Goal: Check status: Check status

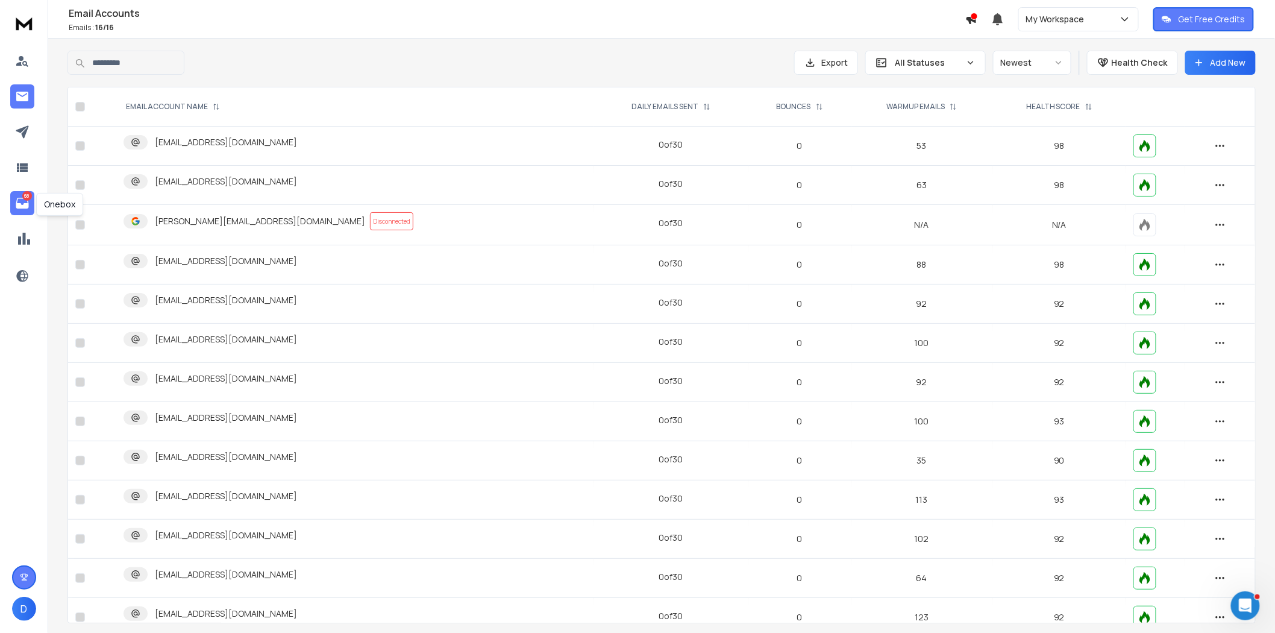
click at [15, 202] on icon at bounding box center [22, 203] width 14 height 14
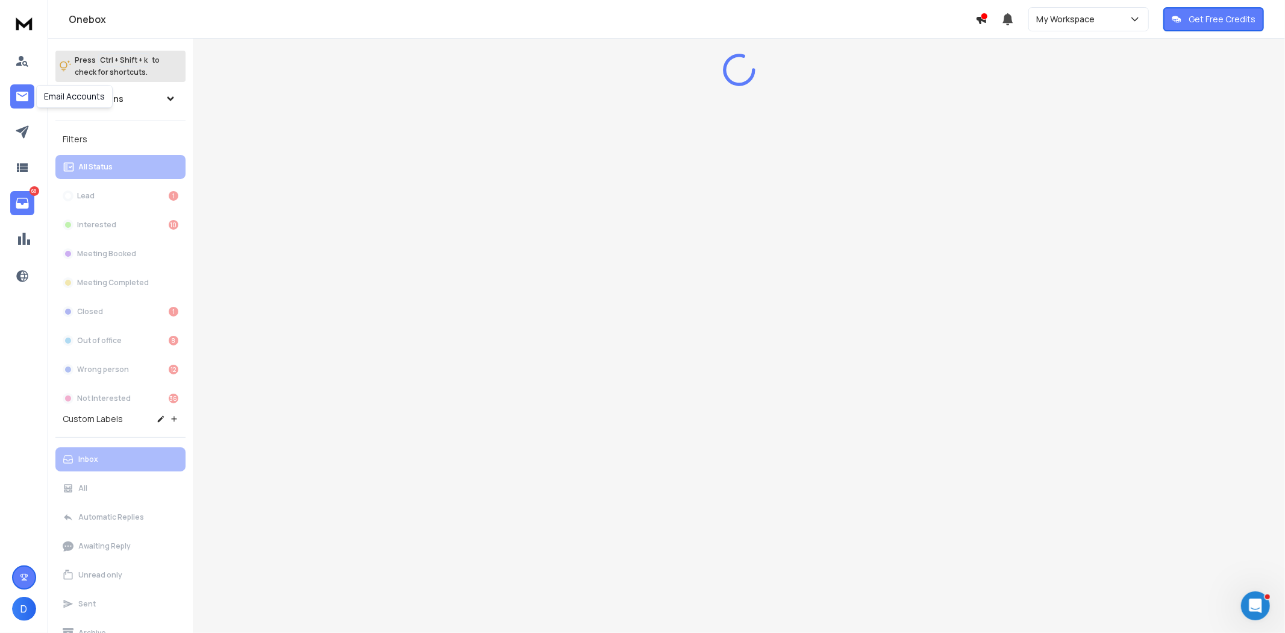
click at [24, 98] on icon at bounding box center [22, 97] width 12 height 10
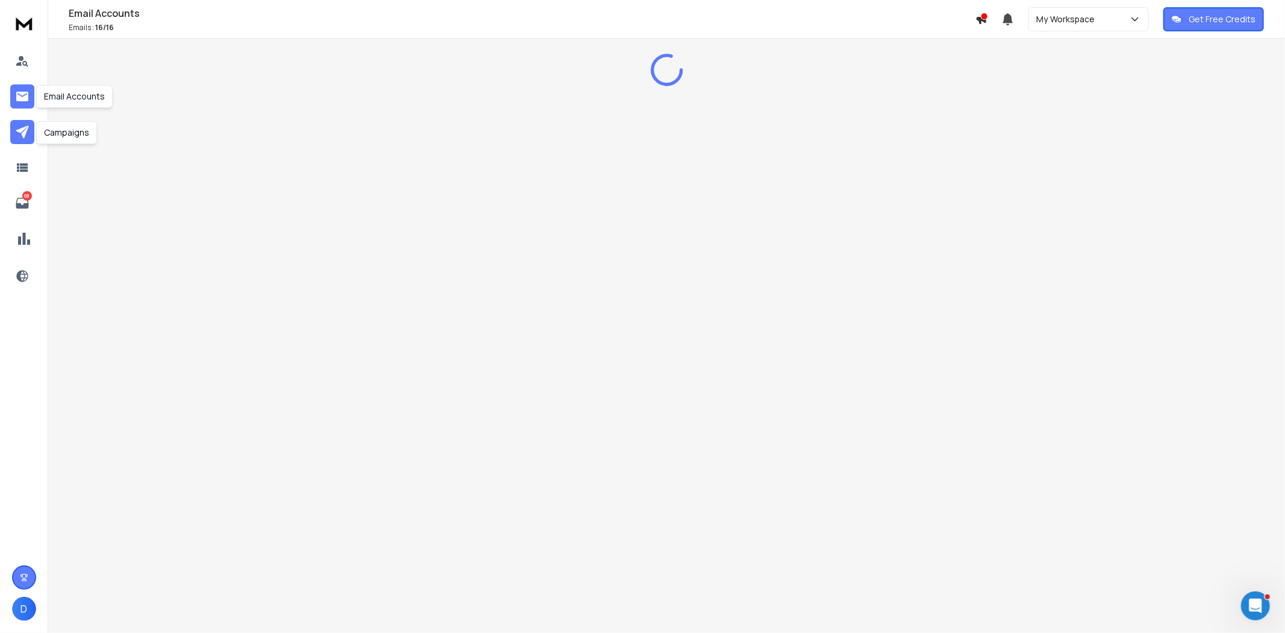
click at [16, 133] on icon at bounding box center [22, 132] width 14 height 14
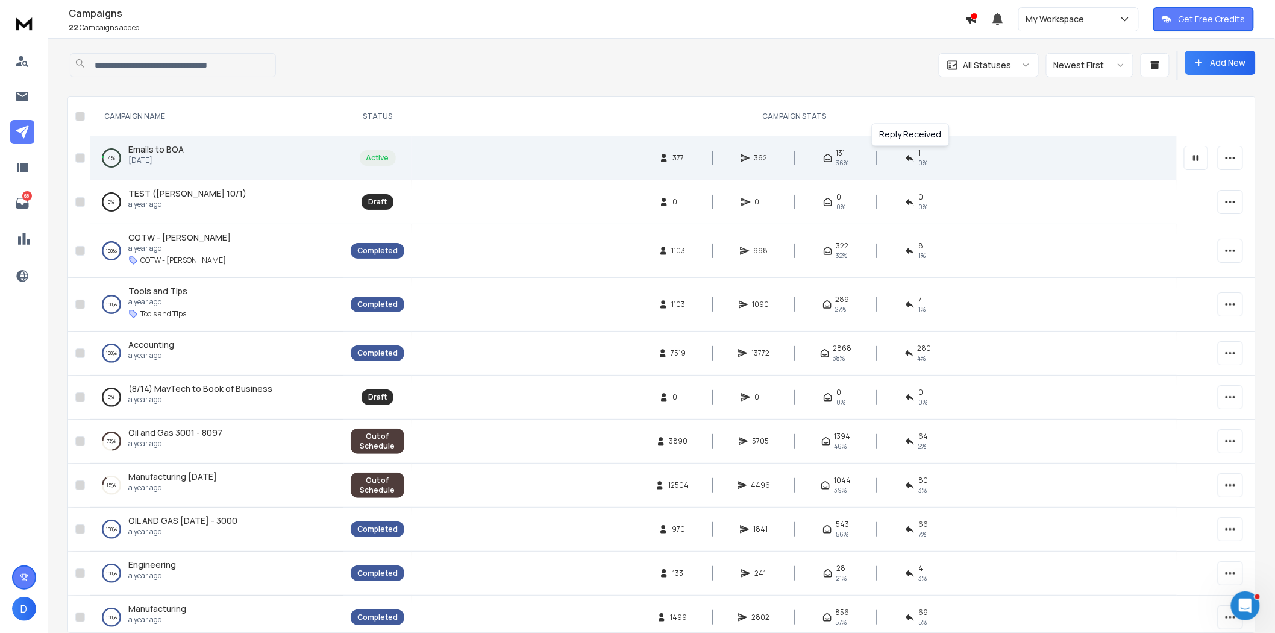
click at [906, 158] on icon at bounding box center [910, 158] width 8 height 7
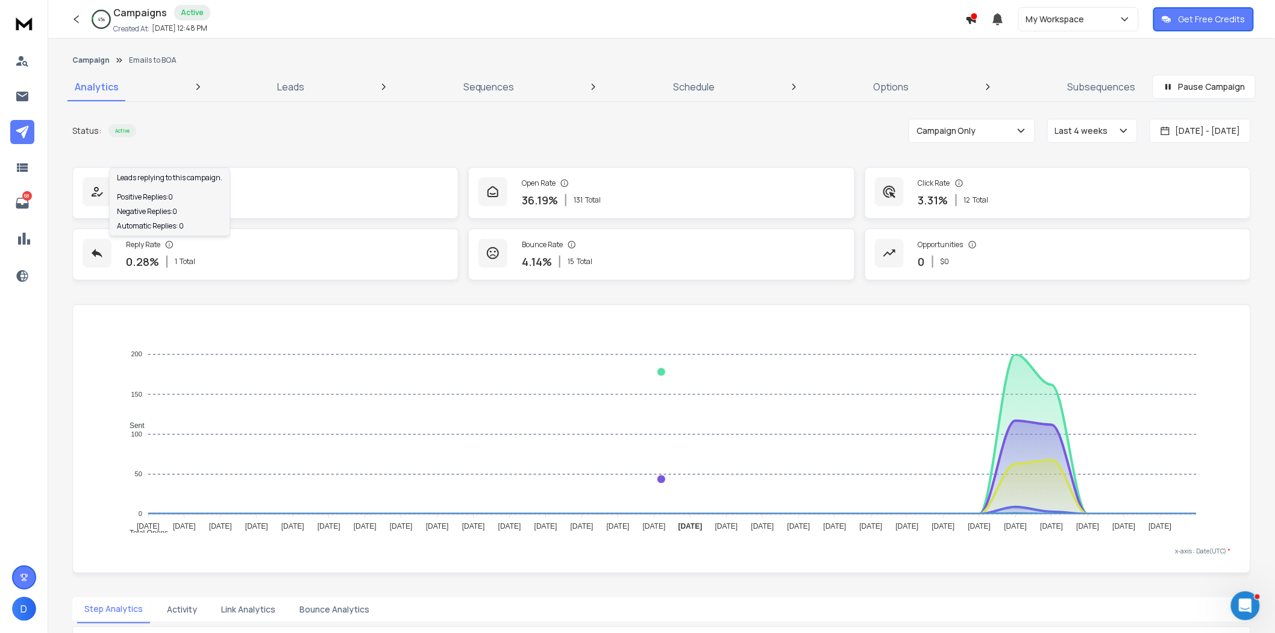
click at [164, 265] on div "0.28 % 1 Total" at bounding box center [160, 261] width 69 height 17
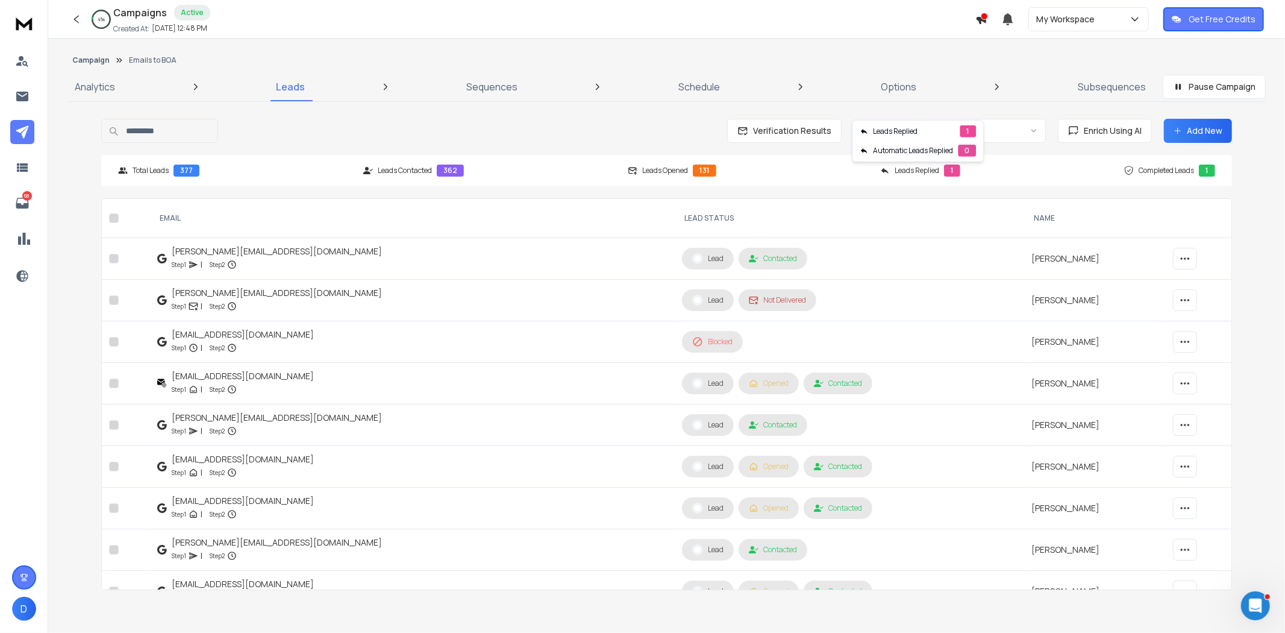
click at [956, 170] on div "1" at bounding box center [952, 170] width 16 height 12
click at [887, 171] on icon at bounding box center [885, 171] width 10 height 10
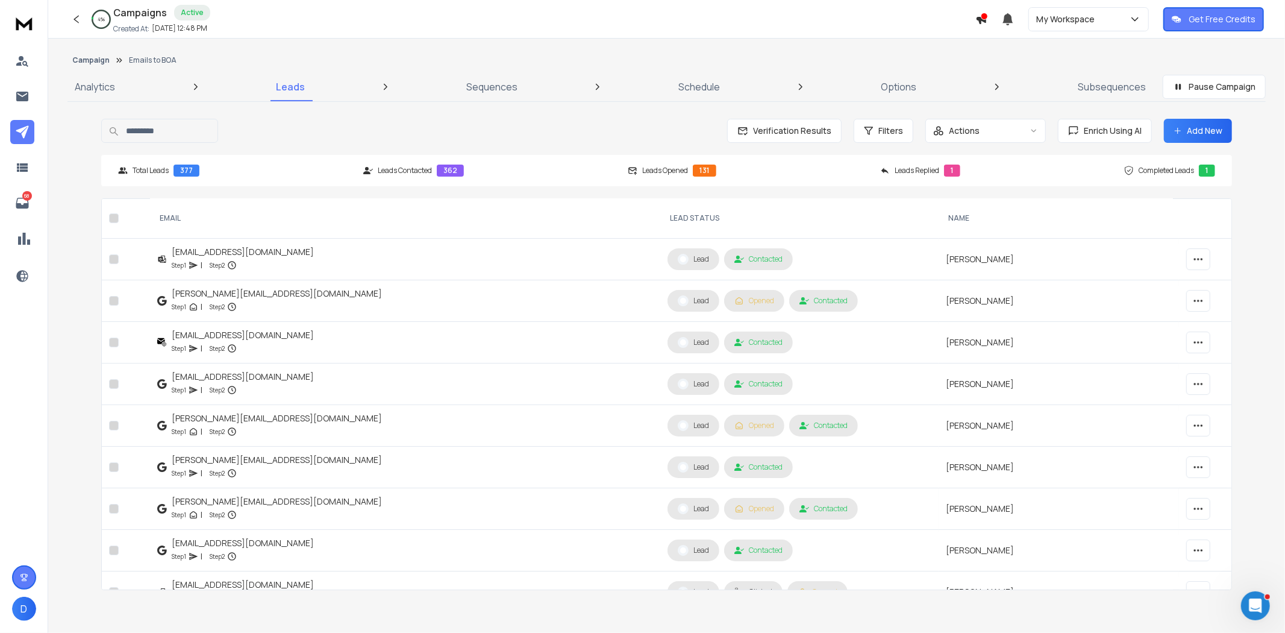
scroll to position [3821, 0]
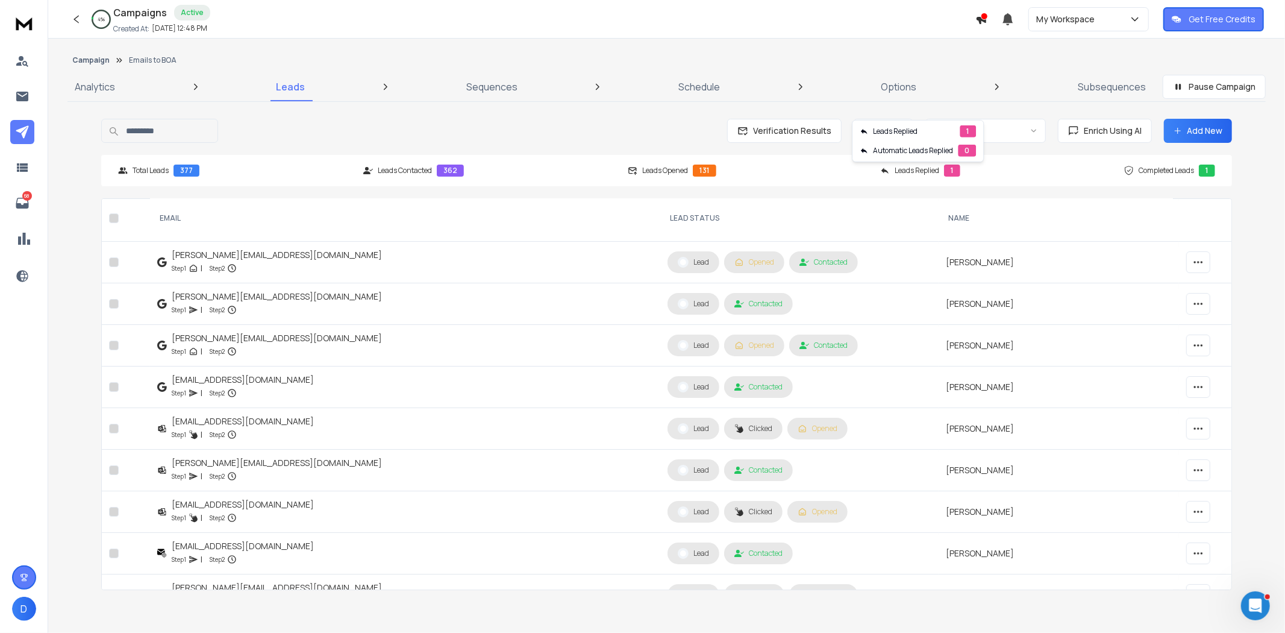
click at [895, 169] on p "Leads Replied" at bounding box center [917, 171] width 45 height 10
click at [882, 168] on icon at bounding box center [885, 171] width 10 height 10
click at [882, 171] on icon at bounding box center [884, 171] width 7 height 6
click at [902, 125] on span "Filters" at bounding box center [890, 131] width 25 height 12
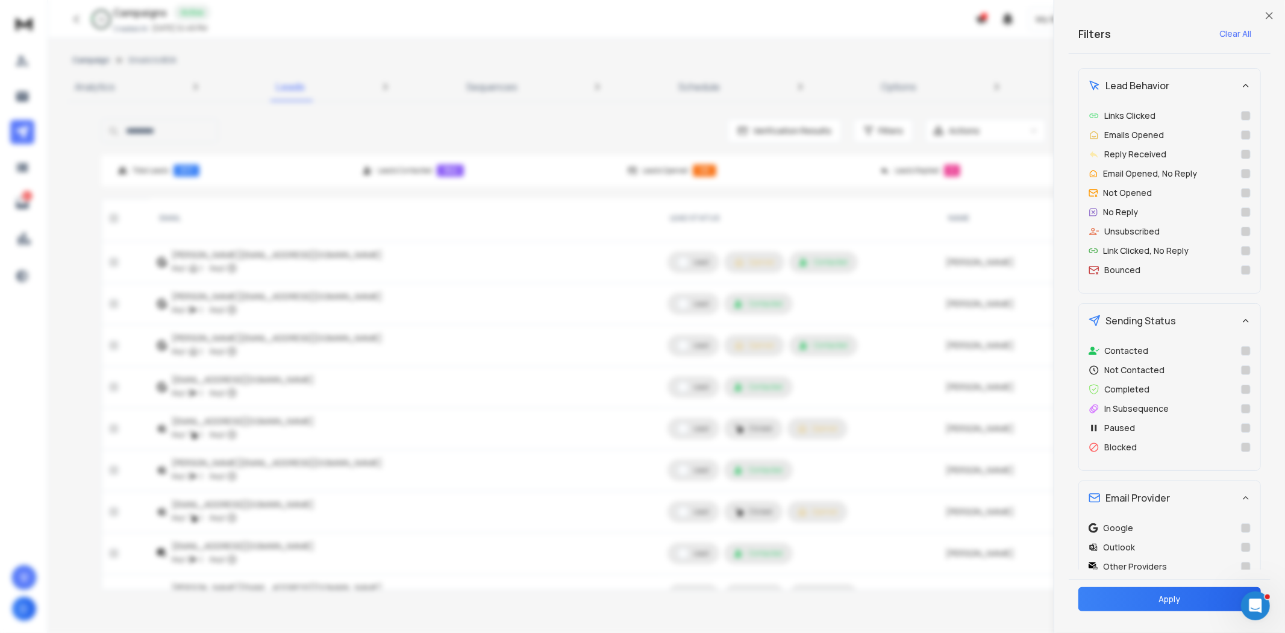
click at [1241, 154] on button "Reply Received" at bounding box center [1246, 154] width 10 height 10
click at [1151, 600] on button "Apply" at bounding box center [1170, 599] width 183 height 24
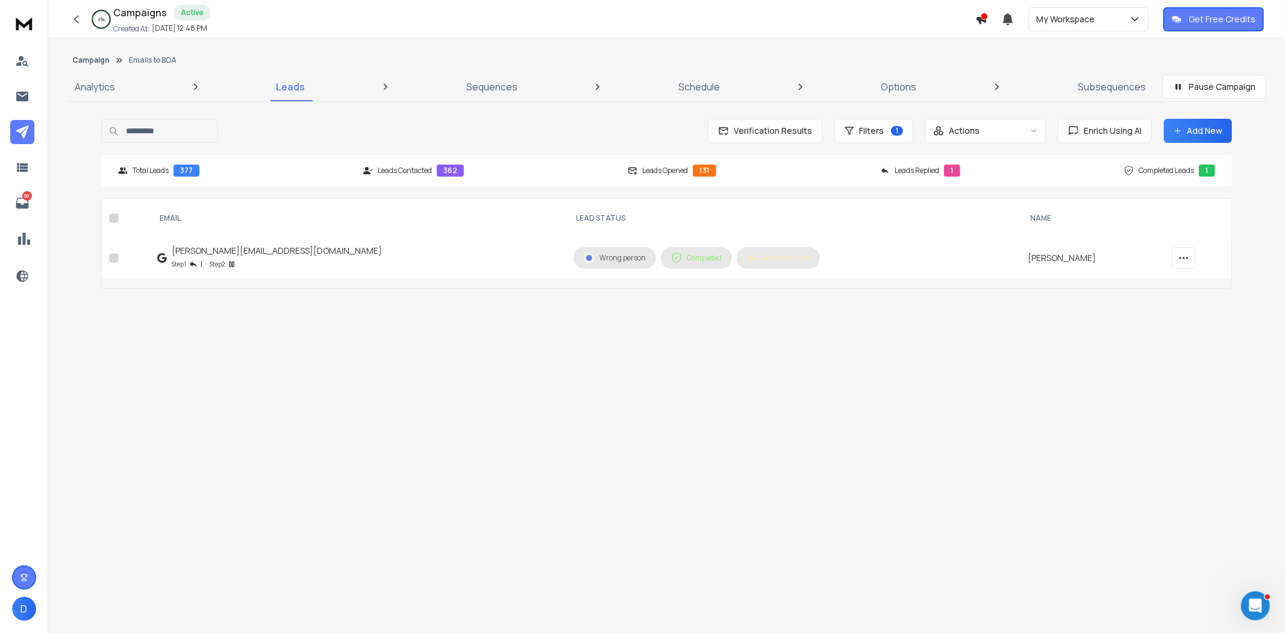
click at [192, 248] on div "[PERSON_NAME][EMAIL_ADDRESS][DOMAIN_NAME]" at bounding box center [277, 251] width 210 height 12
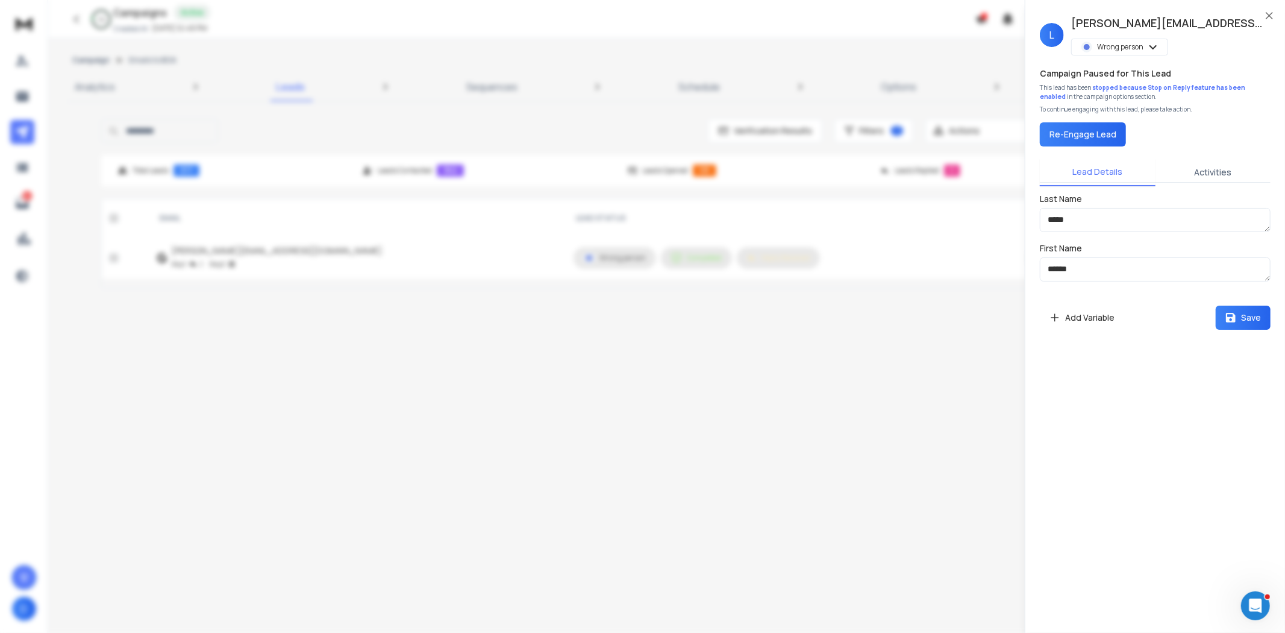
click at [611, 312] on div at bounding box center [642, 316] width 1285 height 633
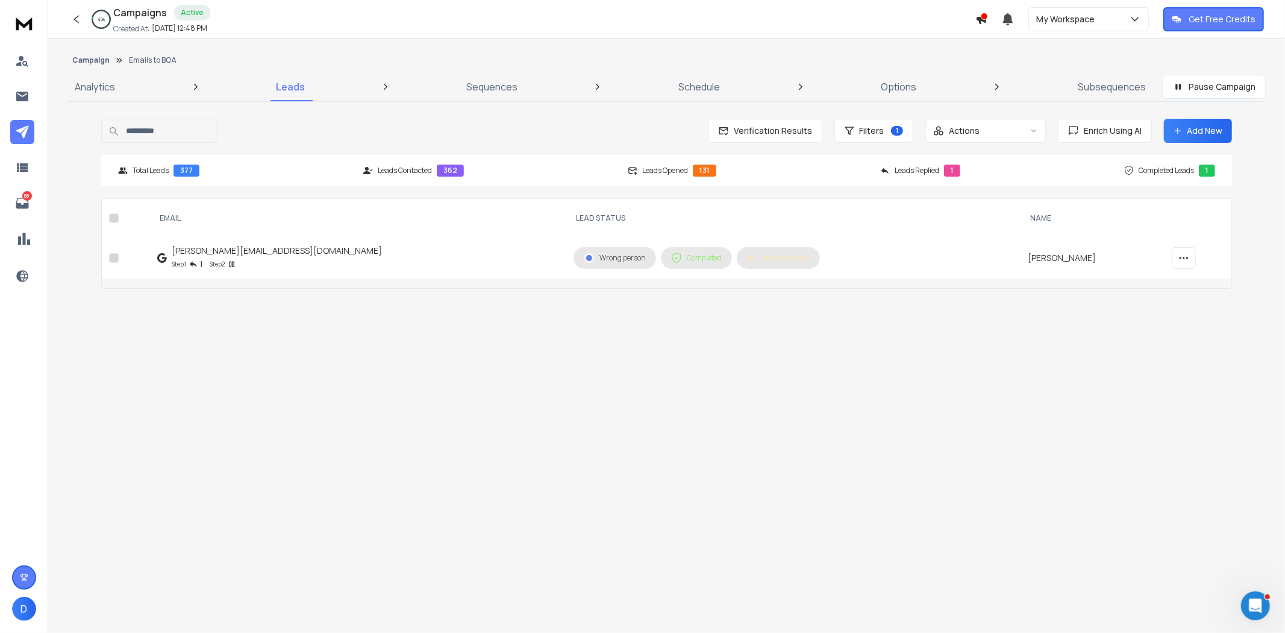
click at [150, 258] on td "[PERSON_NAME][EMAIL_ADDRESS][DOMAIN_NAME] Step 1 | Step 2" at bounding box center [358, 257] width 416 height 41
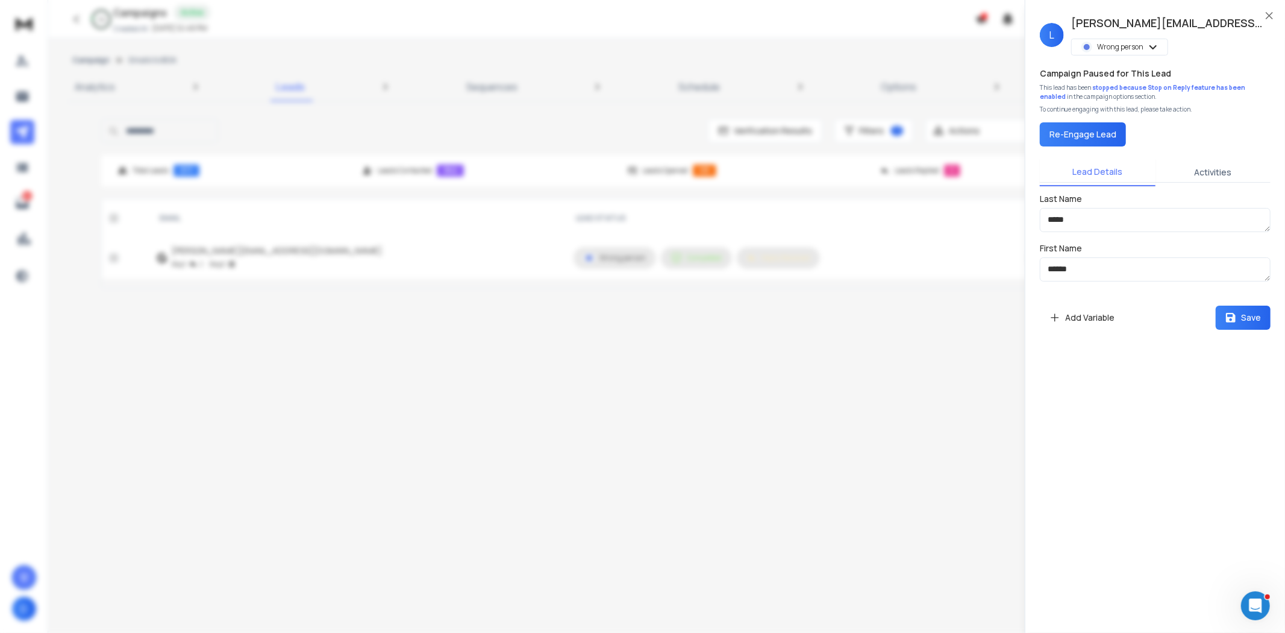
click at [668, 358] on div at bounding box center [642, 316] width 1285 height 633
